Goal: Communication & Community: Answer question/provide support

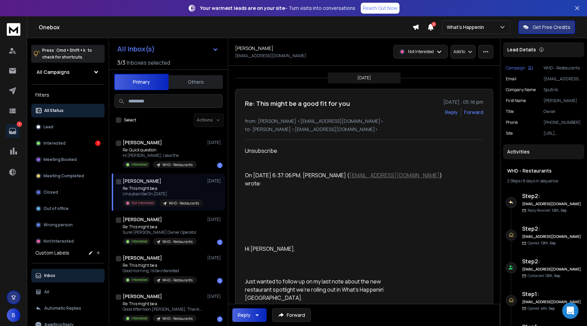
scroll to position [189, 0]
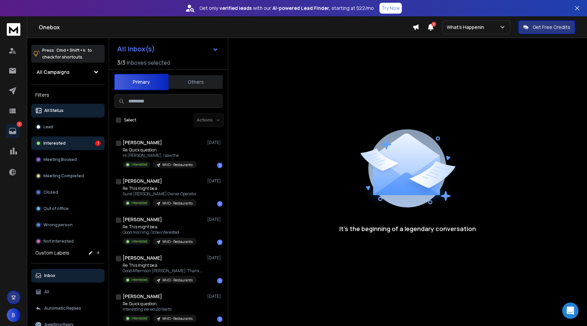
click at [60, 113] on p "All Status" at bounding box center [53, 110] width 19 height 5
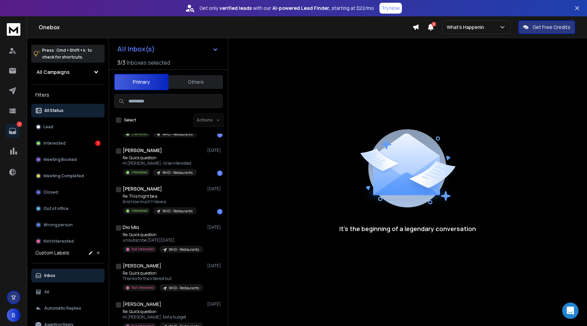
scroll to position [226, 0]
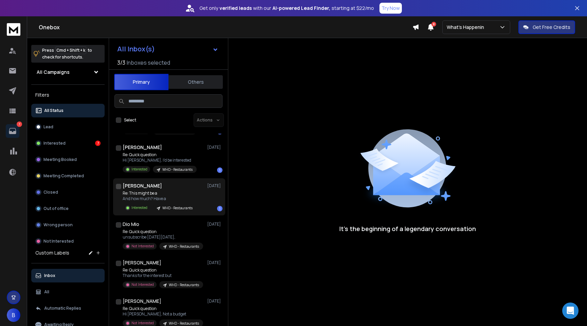
click at [179, 193] on p "Re: This might be a" at bounding box center [160, 192] width 74 height 5
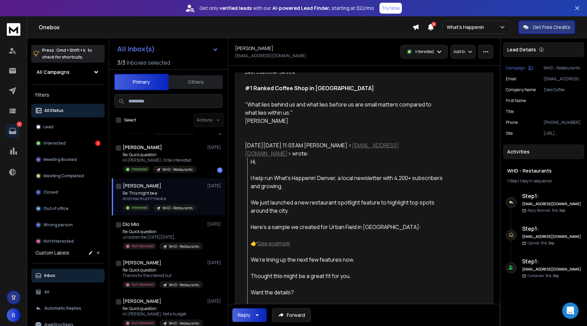
scroll to position [0, 0]
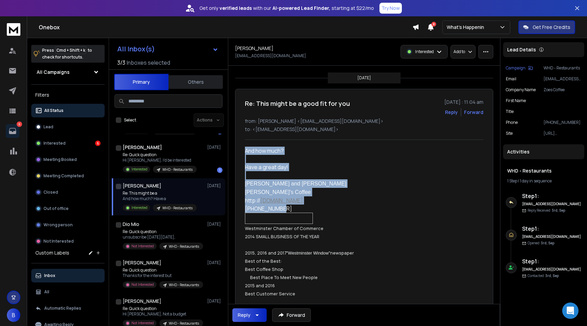
drag, startPoint x: 244, startPoint y: 151, endPoint x: 371, endPoint y: 209, distance: 140.1
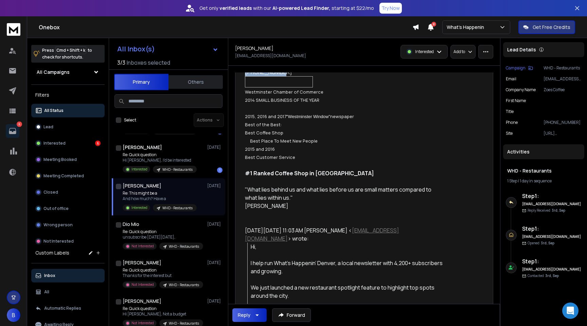
scroll to position [318, 0]
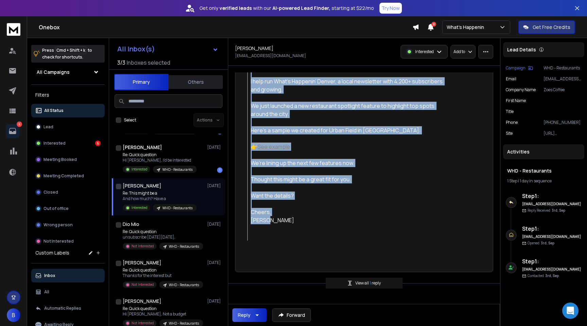
click at [323, 219] on div "[PERSON_NAME]" at bounding box center [347, 220] width 193 height 8
copy div "Lor ips dolo? Sita c adipi eli! Seddoe tem Inci Utl'e Dolore magn:// aliq-enima…"
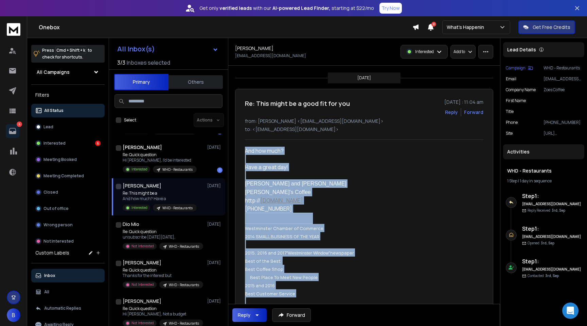
click at [319, 174] on div "Have a great day! [PERSON_NAME] and [PERSON_NAME]'s Coffee" at bounding box center [344, 179] width 199 height 33
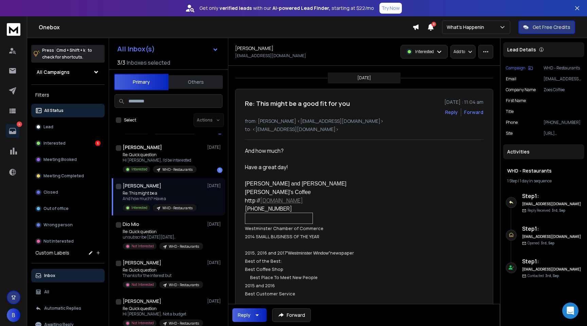
click at [247, 317] on div "Reply" at bounding box center [244, 314] width 13 height 7
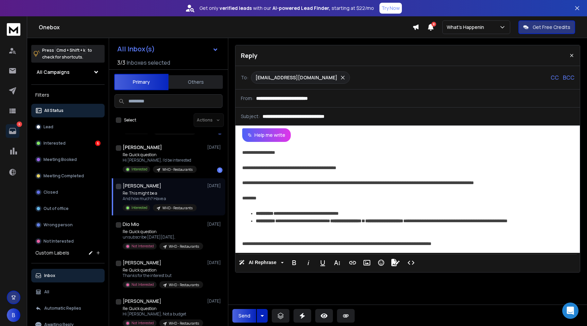
click at [379, 183] on div "**********" at bounding box center [406, 182] width 329 height 7
click at [240, 315] on button "Send" at bounding box center [245, 316] width 24 height 14
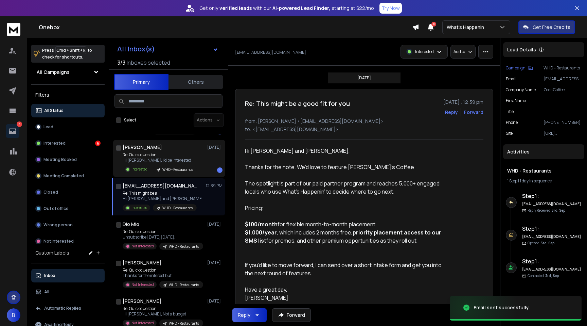
click at [177, 156] on p "Re: Quick question" at bounding box center [160, 154] width 74 height 5
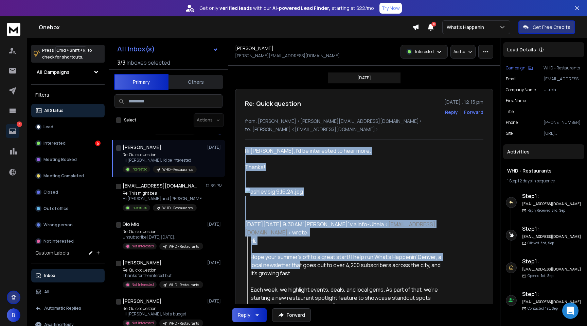
drag, startPoint x: 245, startPoint y: 151, endPoint x: 298, endPoint y: 266, distance: 126.9
click at [298, 266] on div "Hi [PERSON_NAME], I'd be interested to hear more. Thanks! [DATE][DATE] 9:30 AM …" at bounding box center [347, 304] width 204 height 315
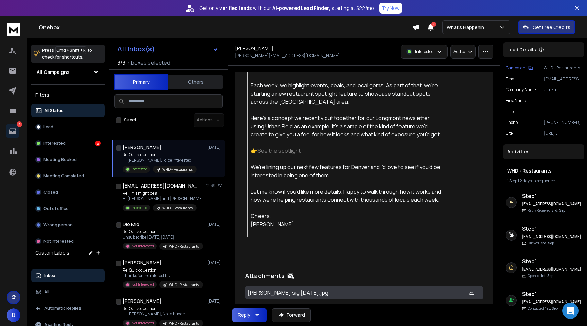
scroll to position [213, 0]
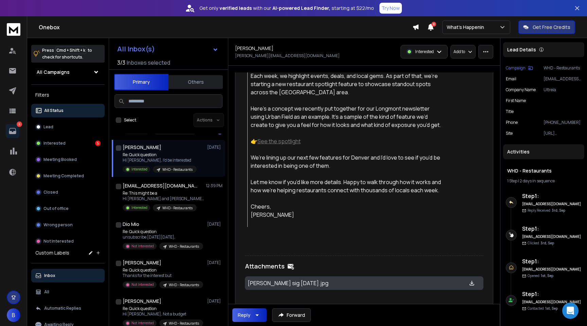
click at [288, 217] on div "[PERSON_NAME]" at bounding box center [347, 214] width 193 height 8
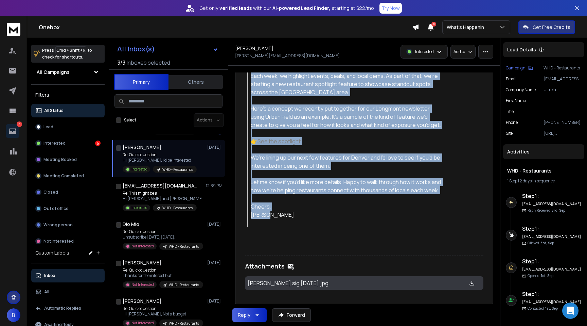
click at [272, 214] on div "[PERSON_NAME]" at bounding box center [347, 214] width 193 height 8
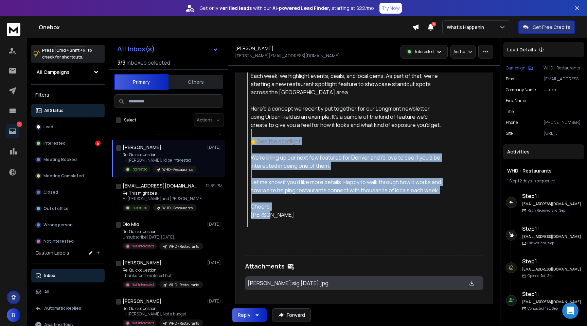
drag, startPoint x: 273, startPoint y: 216, endPoint x: 276, endPoint y: 133, distance: 82.6
click at [276, 133] on div "Hi, Hope your summer’s off to a great start! I help run What’s Happenin’ Denver…" at bounding box center [347, 121] width 193 height 196
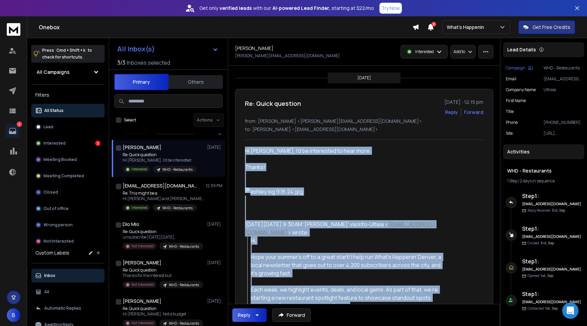
click at [244, 150] on div "Re: Quick question [DATE] : 12:15 pm Reply Forward from: [PERSON_NAME] <[PERSON…" at bounding box center [364, 304] width 258 height 430
copy div "Lo Ipsumd, S'a co adipiscing el sedd eius. Tempor! In Utl, Etd 5, 3736 ma 2:98 …"
click at [302, 175] on div at bounding box center [344, 187] width 199 height 33
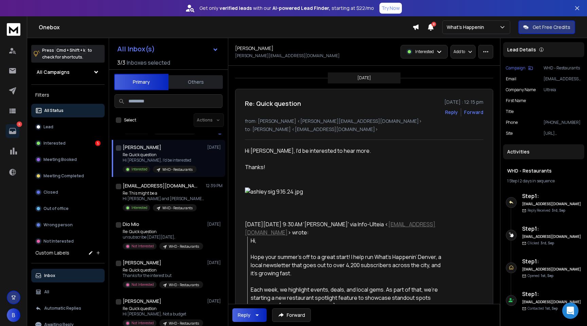
click at [243, 312] on div "Reply" at bounding box center [244, 314] width 13 height 7
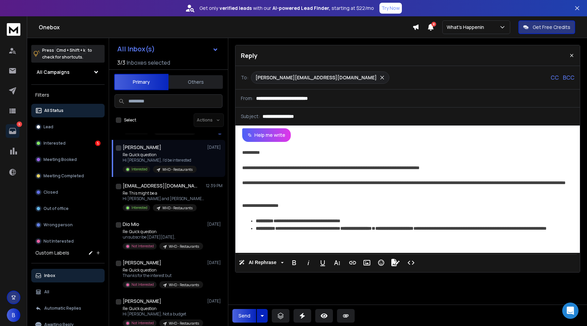
click at [447, 184] on div "**********" at bounding box center [406, 186] width 329 height 15
click at [477, 191] on div "**********" at bounding box center [406, 186] width 329 height 15
click at [243, 316] on button "Send" at bounding box center [245, 316] width 24 height 14
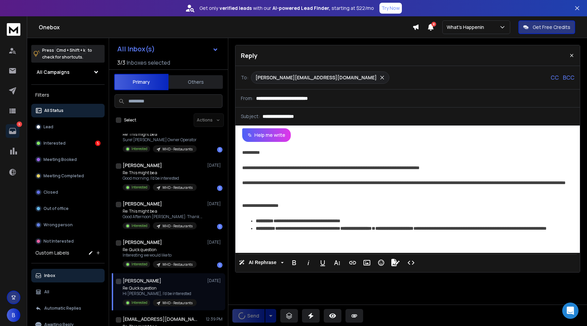
scroll to position [91, 0]
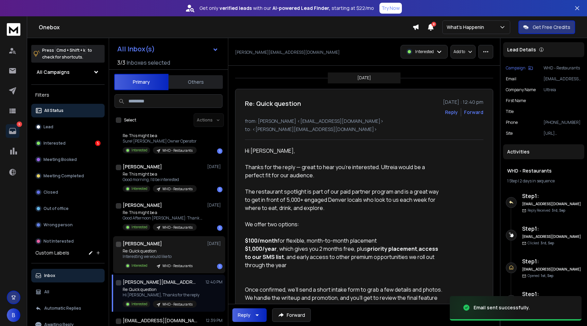
click at [166, 254] on p "Interesting we would like to" at bounding box center [160, 256] width 74 height 5
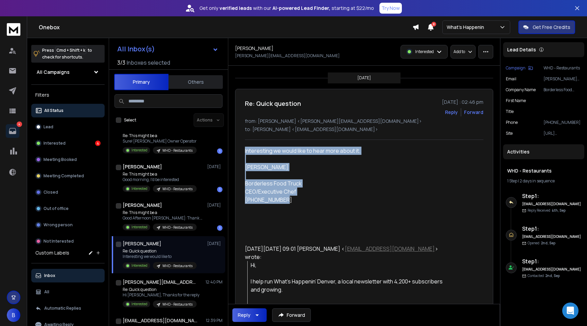
drag, startPoint x: 244, startPoint y: 151, endPoint x: 338, endPoint y: 203, distance: 106.7
click at [339, 203] on div "Re: Quick question [DATE] : 02:46 pm Reply Forward from: [PERSON_NAME] <[PERSON…" at bounding box center [364, 276] width 258 height 375
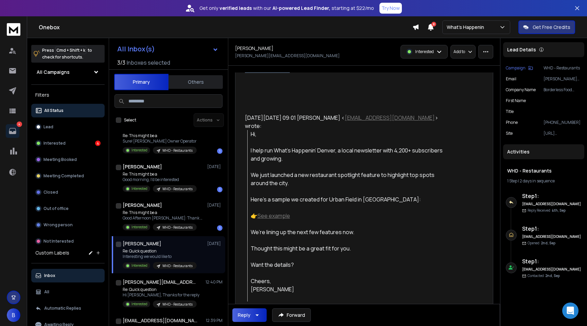
scroll to position [192, 0]
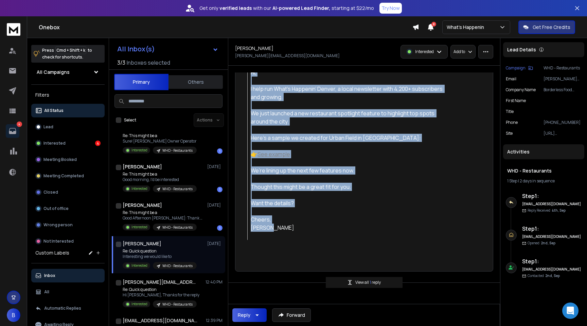
click at [288, 229] on div "[PERSON_NAME]" at bounding box center [347, 227] width 193 height 8
copy div "Interesting we would like to hear more about it. [PERSON_NAME] Borderless Food …"
click at [307, 197] on div at bounding box center [347, 195] width 193 height 8
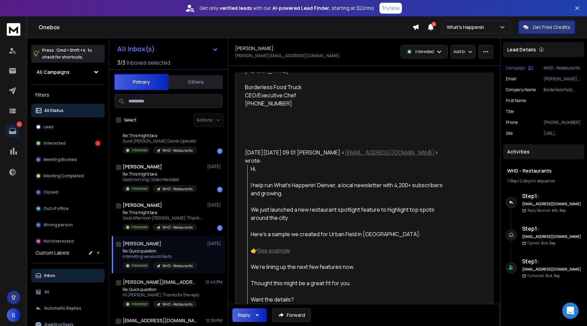
scroll to position [0, 0]
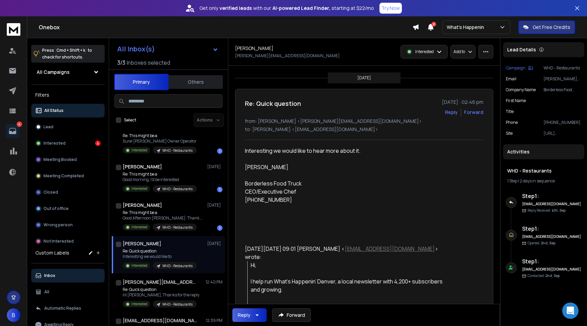
click at [244, 313] on div "Reply" at bounding box center [244, 314] width 13 height 7
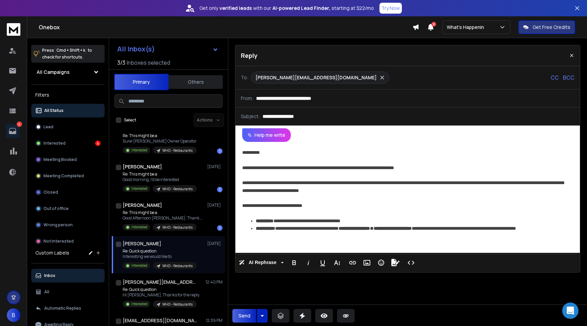
click at [497, 183] on div "**********" at bounding box center [406, 186] width 329 height 15
click at [477, 195] on div at bounding box center [407, 197] width 331 height 7
click at [237, 319] on button "Send" at bounding box center [245, 316] width 24 height 14
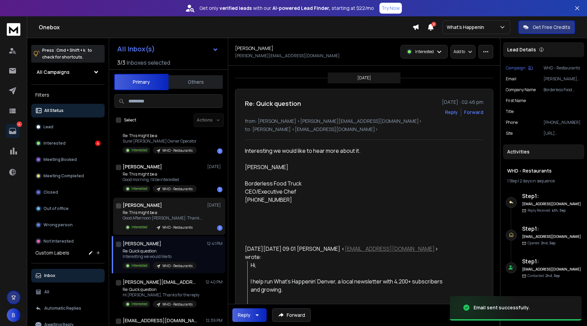
click at [160, 218] on p "Good Afternoon [PERSON_NAME]: Thank you" at bounding box center [164, 217] width 82 height 5
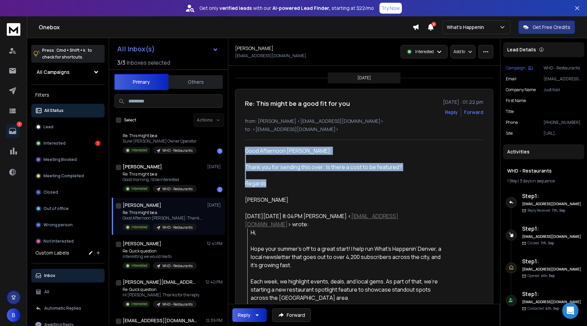
drag, startPoint x: 245, startPoint y: 152, endPoint x: 300, endPoint y: 181, distance: 62.3
click at [301, 181] on div "Good Afternoon [PERSON_NAME]: Thank you for sending this over. Is there a cost …" at bounding box center [344, 175] width 199 height 57
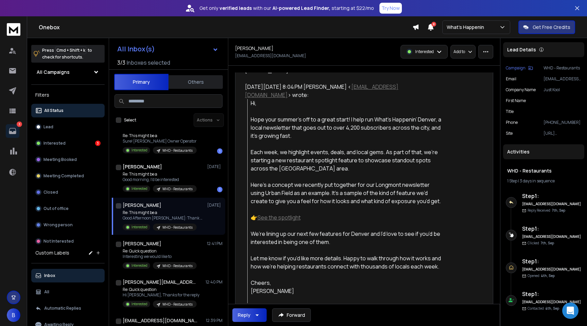
scroll to position [146, 0]
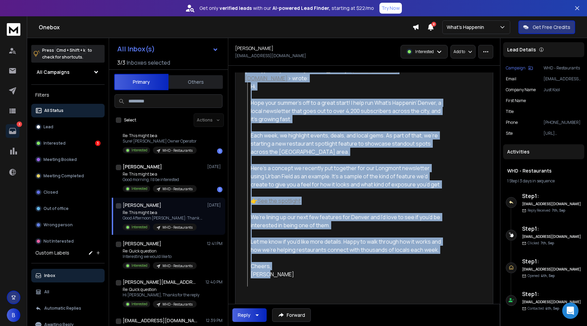
click at [277, 273] on div "[PERSON_NAME]" at bounding box center [347, 274] width 193 height 8
copy div "Lore Ipsumdolo Sitame: Conse adi eli seddoei temp inci. Ut labor e dolo ma al e…"
click at [246, 314] on div "Reply" at bounding box center [244, 314] width 13 height 7
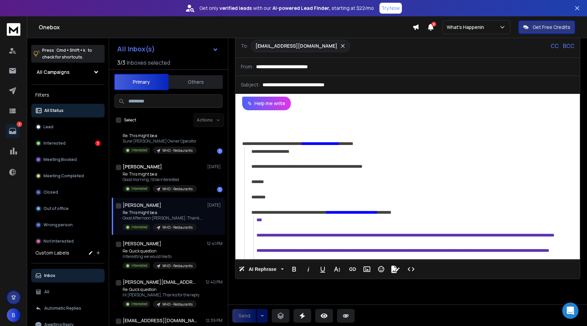
scroll to position [0, 0]
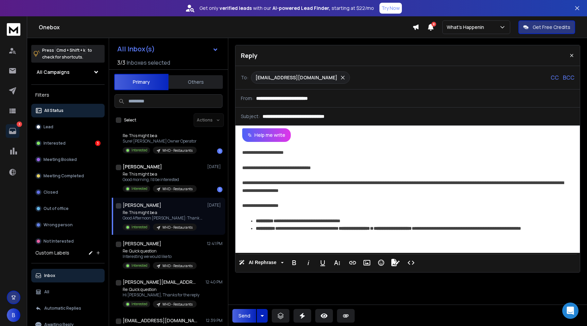
click at [448, 184] on div "**********" at bounding box center [406, 186] width 329 height 15
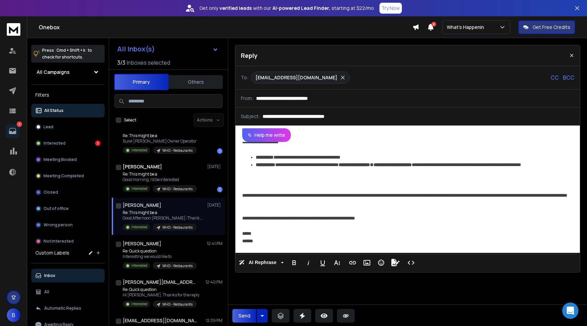
scroll to position [69, 0]
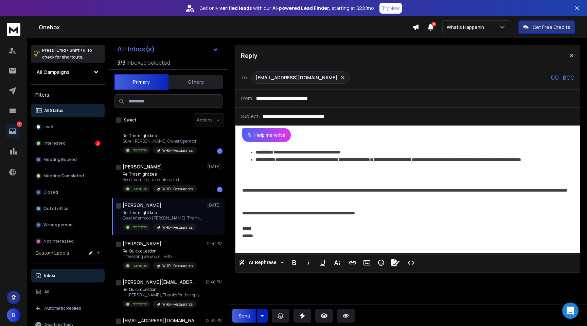
click at [243, 314] on button "Send" at bounding box center [245, 316] width 24 height 14
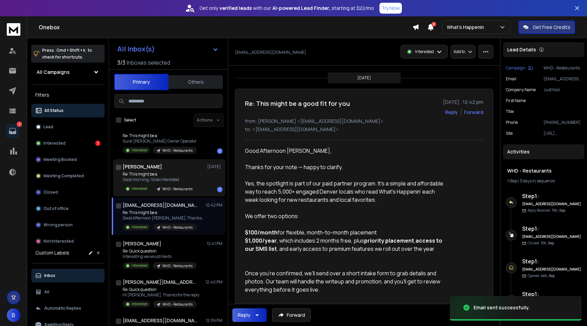
click at [159, 177] on p "Good morning, I'd be interested" at bounding box center [160, 179] width 74 height 5
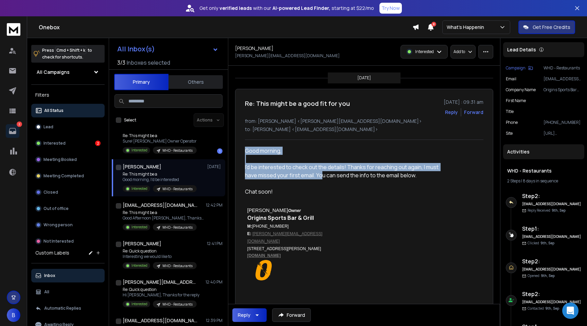
drag, startPoint x: 245, startPoint y: 150, endPoint x: 321, endPoint y: 176, distance: 80.1
click at [321, 176] on div "Good morning, I'd be interested to check out the details! Thanks for reaching o…" at bounding box center [344, 223] width 199 height 152
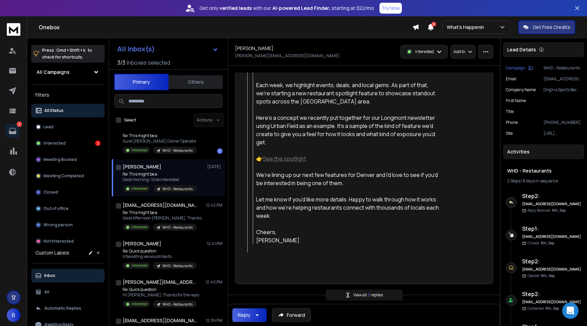
scroll to position [442, 0]
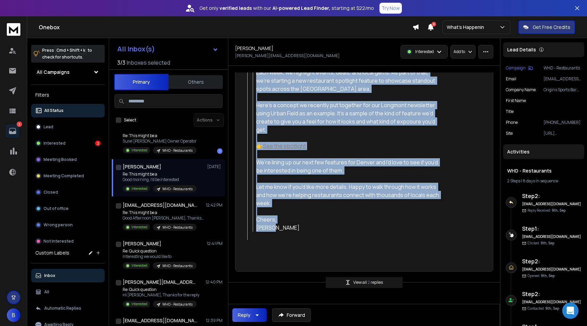
click at [284, 227] on div "[PERSON_NAME]" at bounding box center [349, 227] width 187 height 8
copy div "Lore ipsumdo, S'a co adipiscing el seddo eiu tem incidid! Utlabo etd magnaali e…"
click at [250, 311] on div "Reply" at bounding box center [249, 315] width 23 height 8
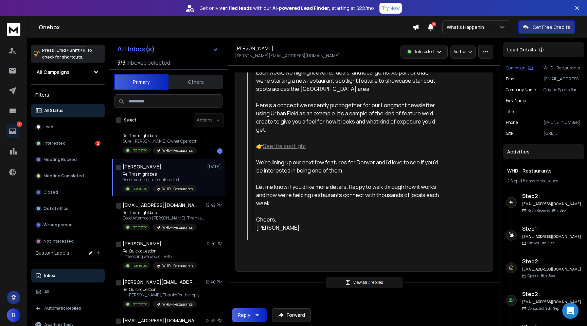
scroll to position [0, 0]
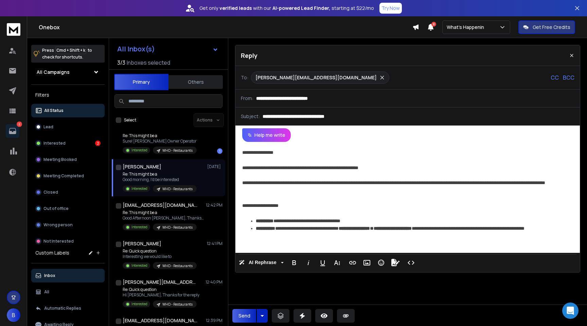
click at [264, 151] on div "**********" at bounding box center [406, 152] width 329 height 7
click at [447, 182] on div "**********" at bounding box center [406, 186] width 329 height 15
click at [444, 190] on div "**********" at bounding box center [406, 186] width 329 height 15
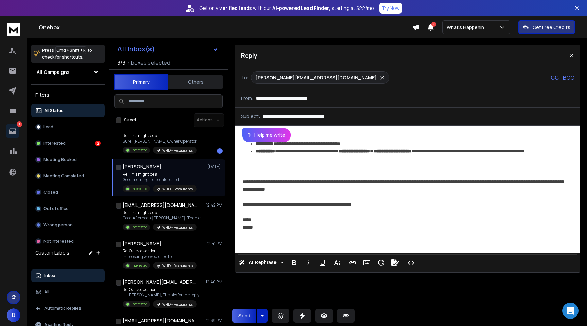
scroll to position [84, 0]
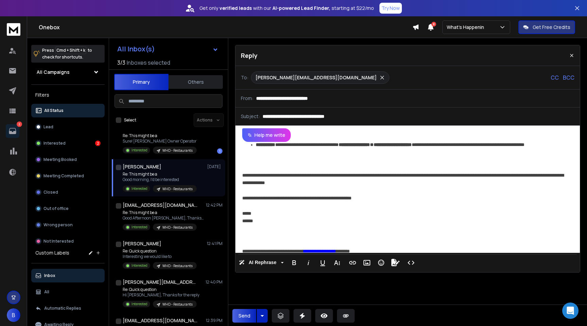
click at [244, 315] on button "Send" at bounding box center [245, 316] width 24 height 14
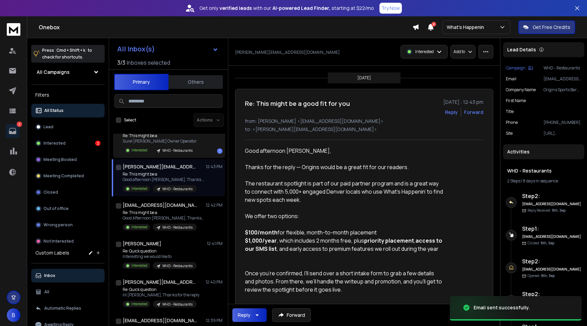
click at [163, 140] on p "Sure! [PERSON_NAME] Owner Operator" at bounding box center [160, 140] width 74 height 5
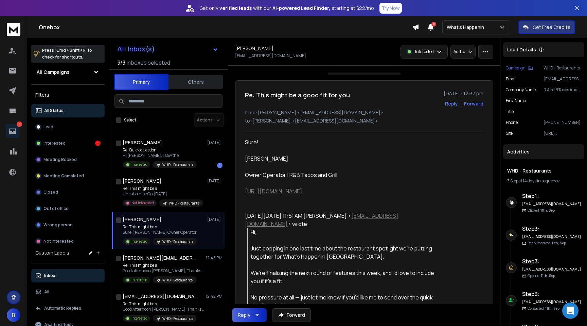
scroll to position [0, 0]
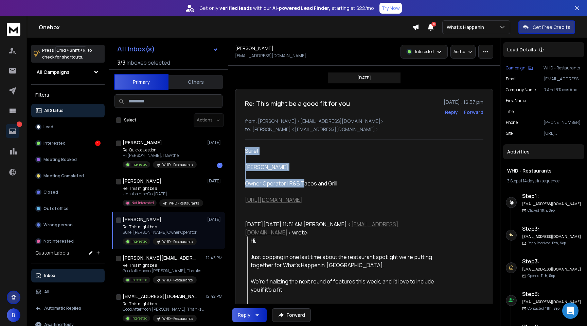
drag, startPoint x: 245, startPoint y: 151, endPoint x: 303, endPoint y: 187, distance: 68.5
click at [303, 187] on div "Sure! [PERSON_NAME] Owner Operator | R&B Tacos and Grill [URL][DOMAIN_NAME]" at bounding box center [344, 175] width 199 height 57
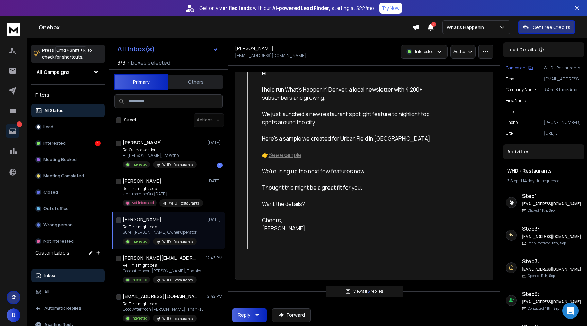
scroll to position [445, 0]
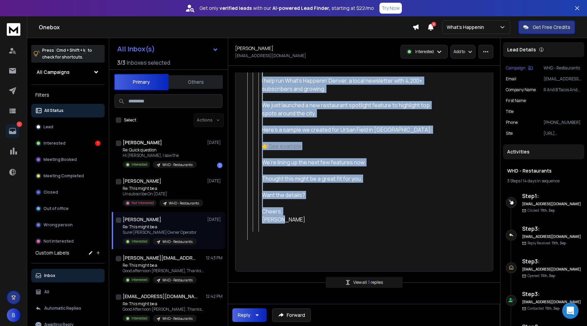
click at [282, 219] on div "[PERSON_NAME]" at bounding box center [353, 219] width 182 height 8
copy div "Lore! Ipsumdo Sitame Conse Adipisci | E&S Doeiu tem Incid utlab://etd.magnaaliq…"
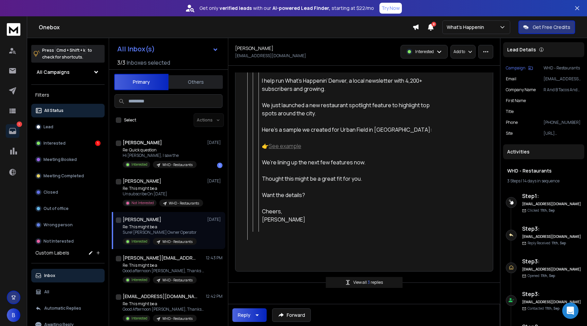
click at [277, 224] on div at bounding box center [353, 227] width 182 height 8
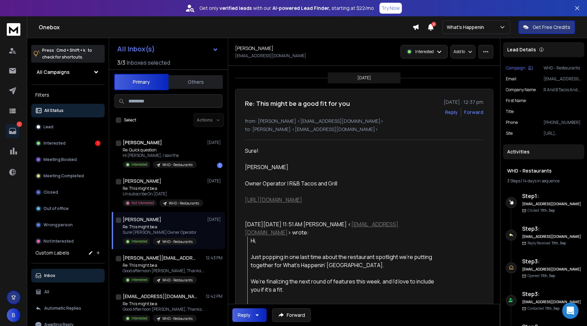
click at [242, 316] on div "Reply" at bounding box center [244, 314] width 13 height 7
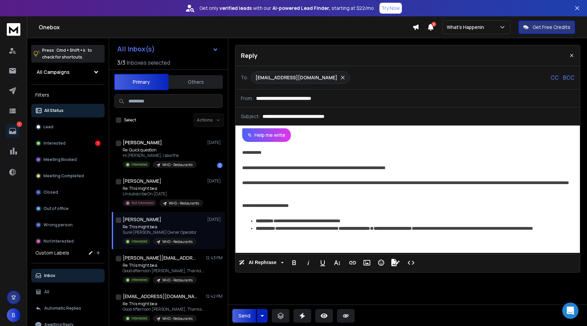
click at [446, 182] on div "**********" at bounding box center [406, 186] width 329 height 15
click at [419, 184] on div "**********" at bounding box center [406, 186] width 329 height 15
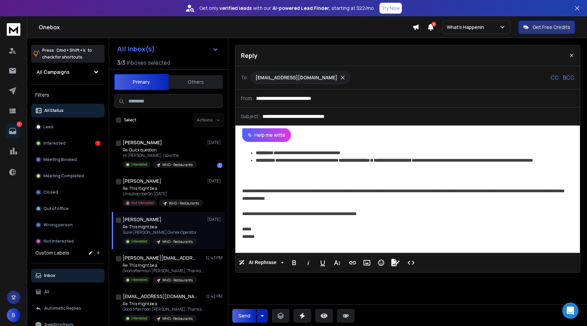
scroll to position [82, 0]
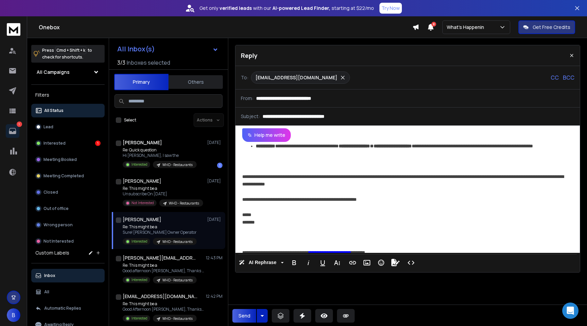
click at [242, 320] on button "Send" at bounding box center [245, 316] width 24 height 14
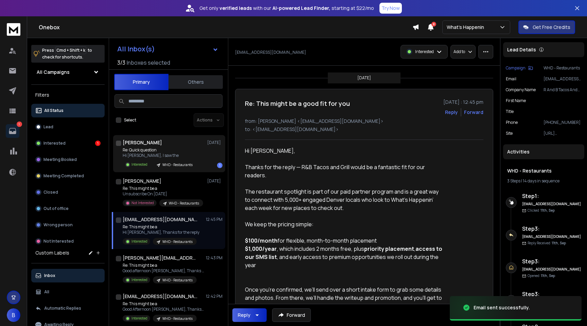
click at [175, 148] on p "Re: Quick question" at bounding box center [160, 149] width 74 height 5
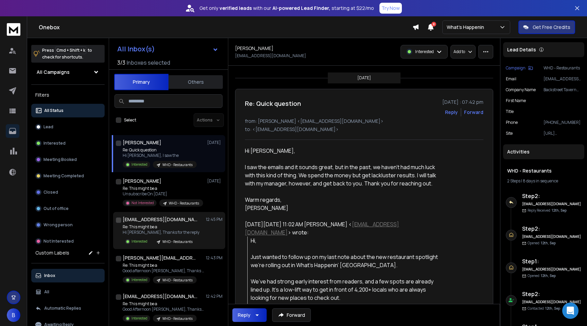
click at [162, 225] on p "Re: This might be a" at bounding box center [161, 226] width 77 height 5
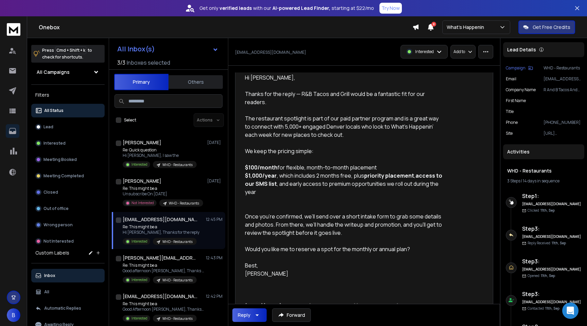
scroll to position [0, 0]
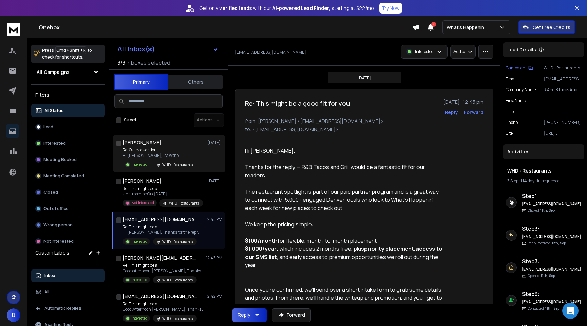
click at [160, 155] on p "Hi [PERSON_NAME], I saw the" at bounding box center [160, 155] width 74 height 5
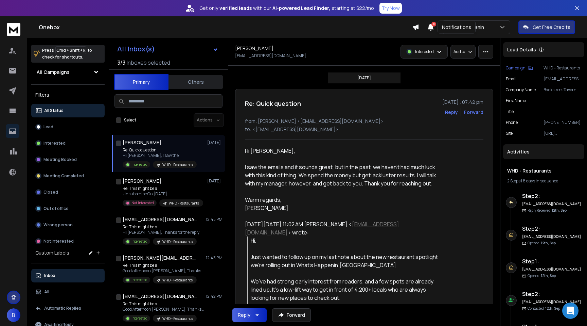
click at [433, 27] on icon at bounding box center [431, 26] width 6 height 7
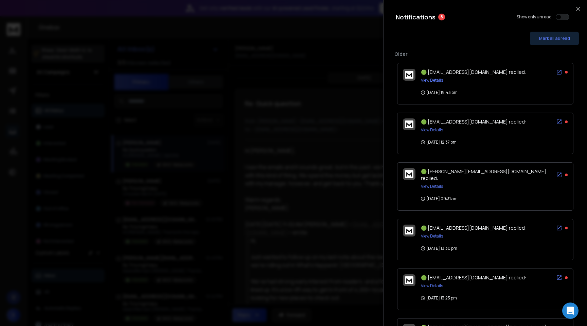
click at [557, 38] on span "Mark all as read" at bounding box center [554, 38] width 31 height 5
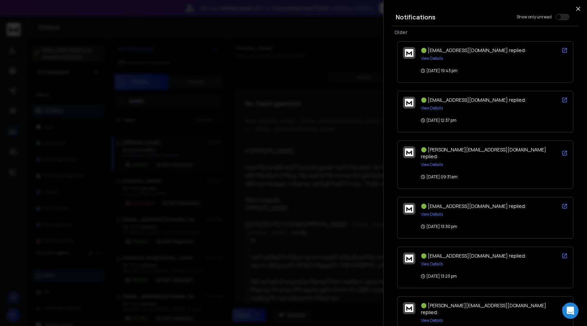
click at [579, 8] on icon "button" at bounding box center [578, 8] width 7 height 7
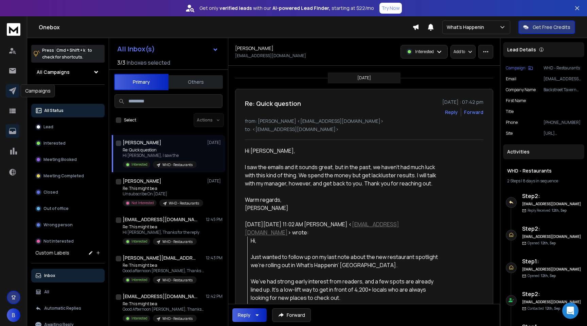
click at [15, 91] on icon at bounding box center [12, 91] width 8 height 8
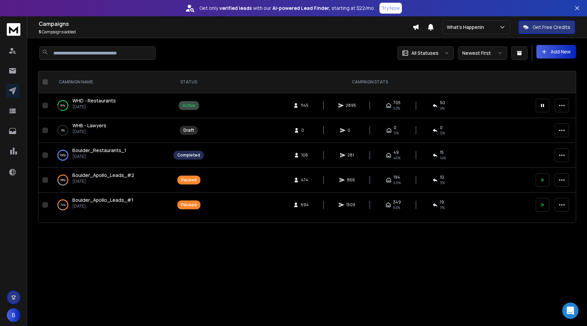
click at [139, 107] on div "81 % WHD - Restaurants [DATE]" at bounding box center [109, 105] width 105 height 16
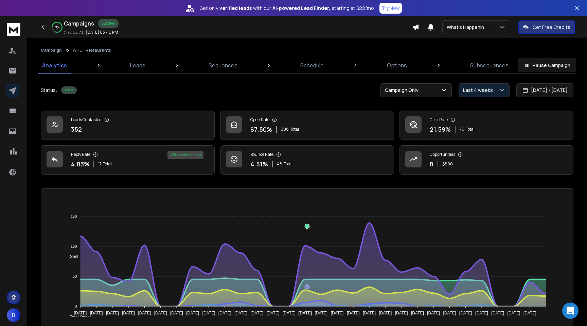
click at [463, 88] on p "Last 4 weeks" at bounding box center [479, 90] width 33 height 7
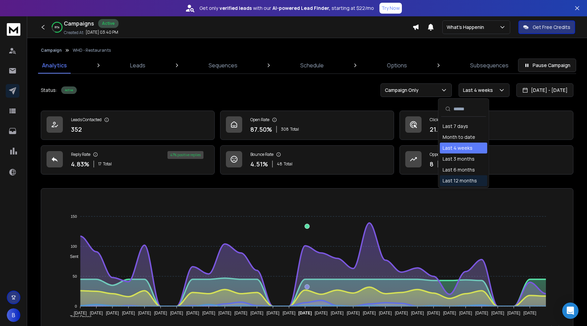
click at [452, 179] on div "Last 12 months" at bounding box center [460, 180] width 34 height 7
